Goal: Task Accomplishment & Management: Manage account settings

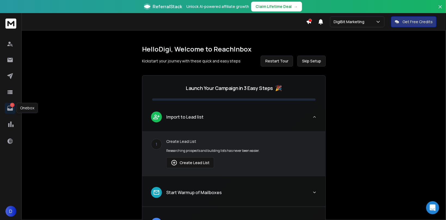
click at [9, 105] on icon at bounding box center [10, 108] width 7 height 7
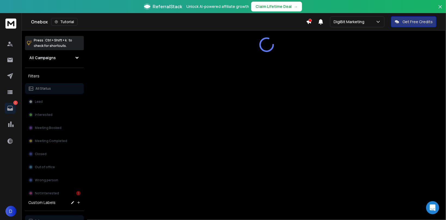
click at [47, 192] on div "All Status Lead Interested Meeting Booked Meeting Completed Closed Out of offic…" at bounding box center [54, 140] width 59 height 115
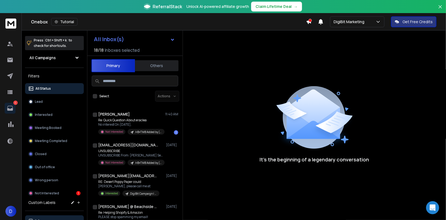
click at [48, 192] on p "Not Interested" at bounding box center [47, 193] width 24 height 4
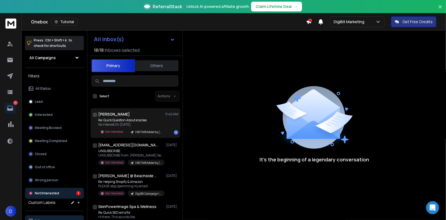
click at [134, 117] on div "[PERSON_NAME] 11:40 AM Re: Quick Question About eraclea No interest On [DATE], …" at bounding box center [138, 122] width 80 height 23
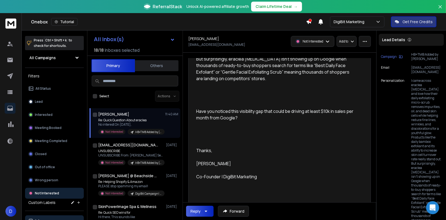
scroll to position [194, 0]
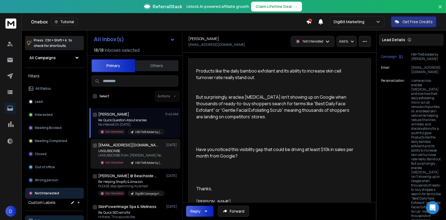
click at [115, 154] on p "UNSUBSCRIBE From: [PERSON_NAME] Sent:" at bounding box center [130, 155] width 65 height 4
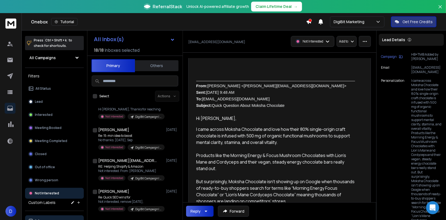
scroll to position [0, 0]
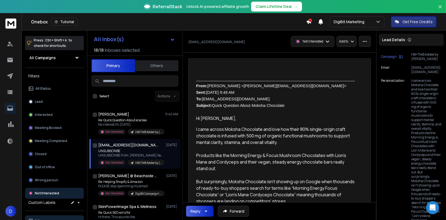
click at [13, 23] on icon at bounding box center [10, 24] width 11 height 10
